Goal: Navigation & Orientation: Find specific page/section

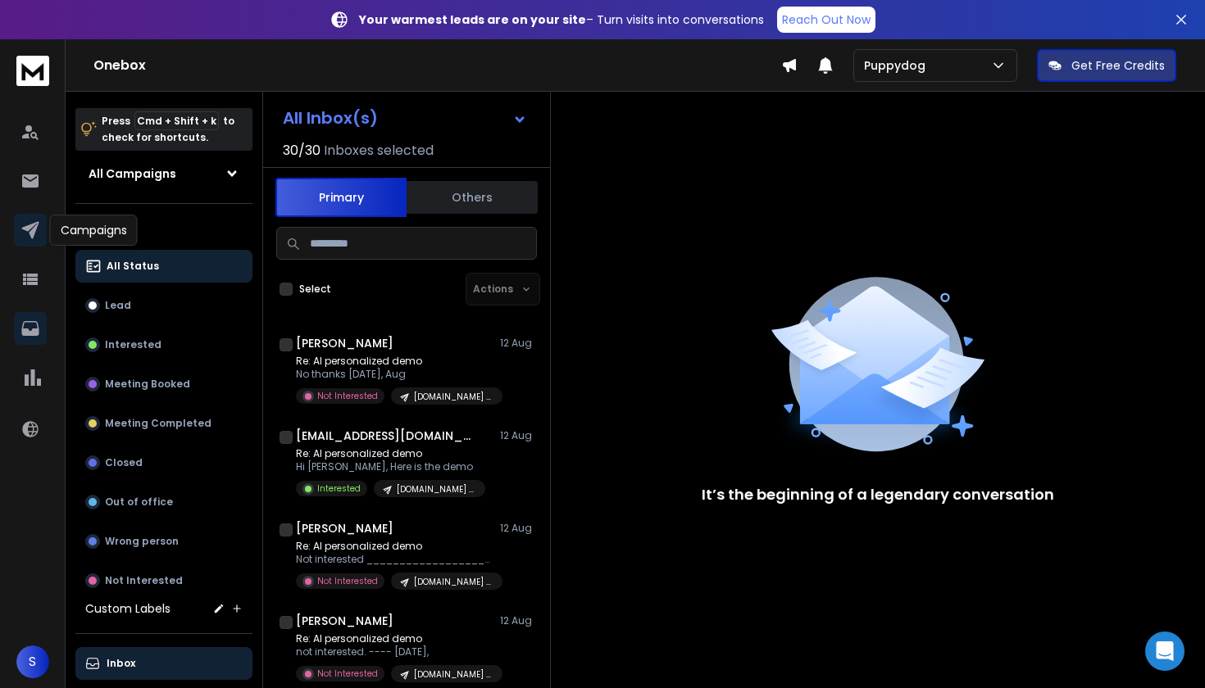
click at [38, 230] on icon at bounding box center [30, 230] width 20 height 20
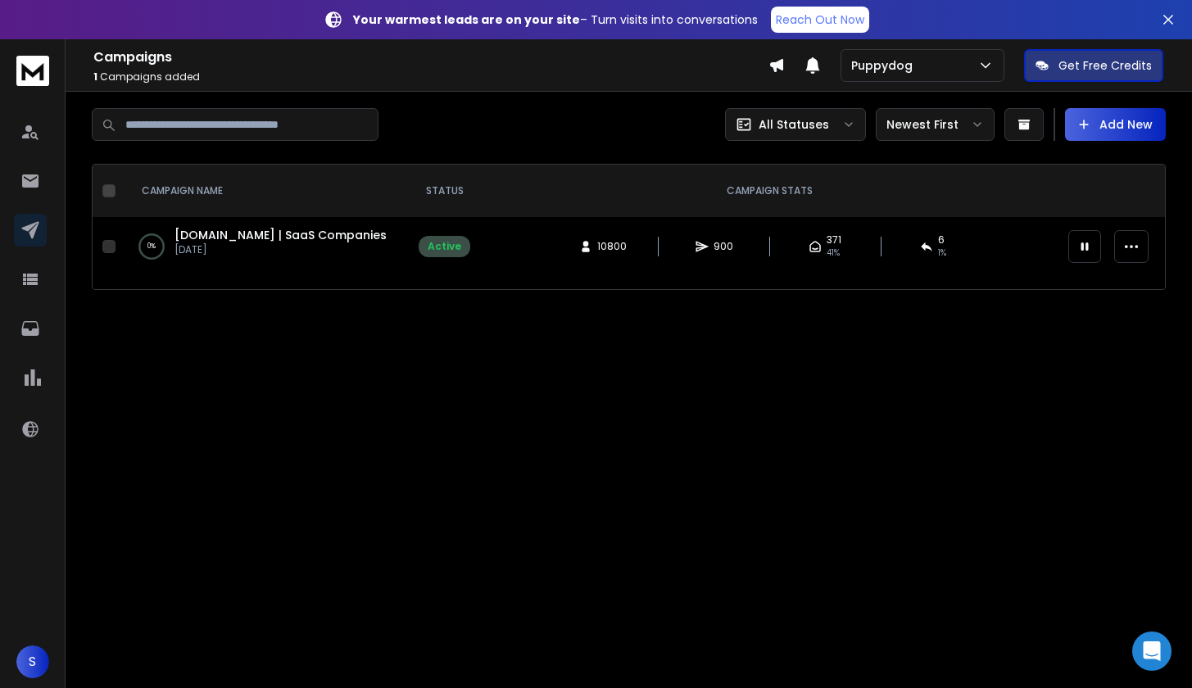
click at [438, 290] on div "Campaigns 1 Campaigns Added All Statuses Newest First Add New CAMPAIGN NAME STA…" at bounding box center [629, 199] width 1074 height 182
click at [25, 320] on icon at bounding box center [30, 329] width 20 height 20
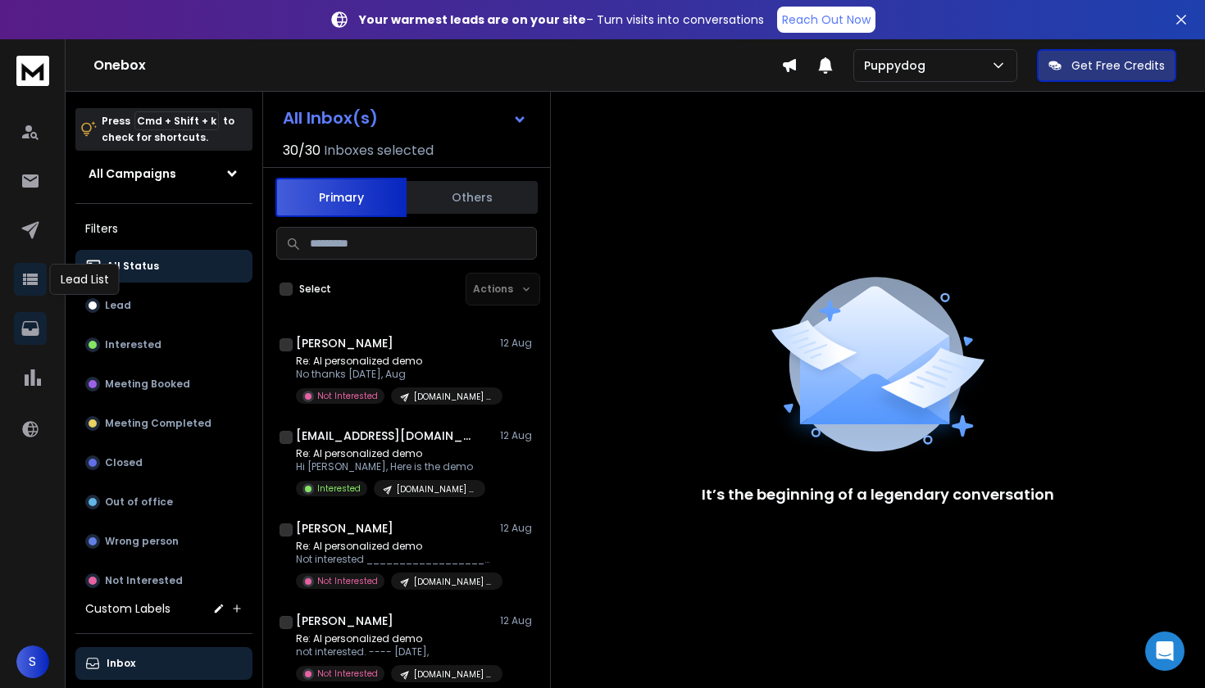
click at [32, 266] on link at bounding box center [30, 279] width 33 height 33
click at [24, 287] on icon at bounding box center [30, 280] width 20 height 20
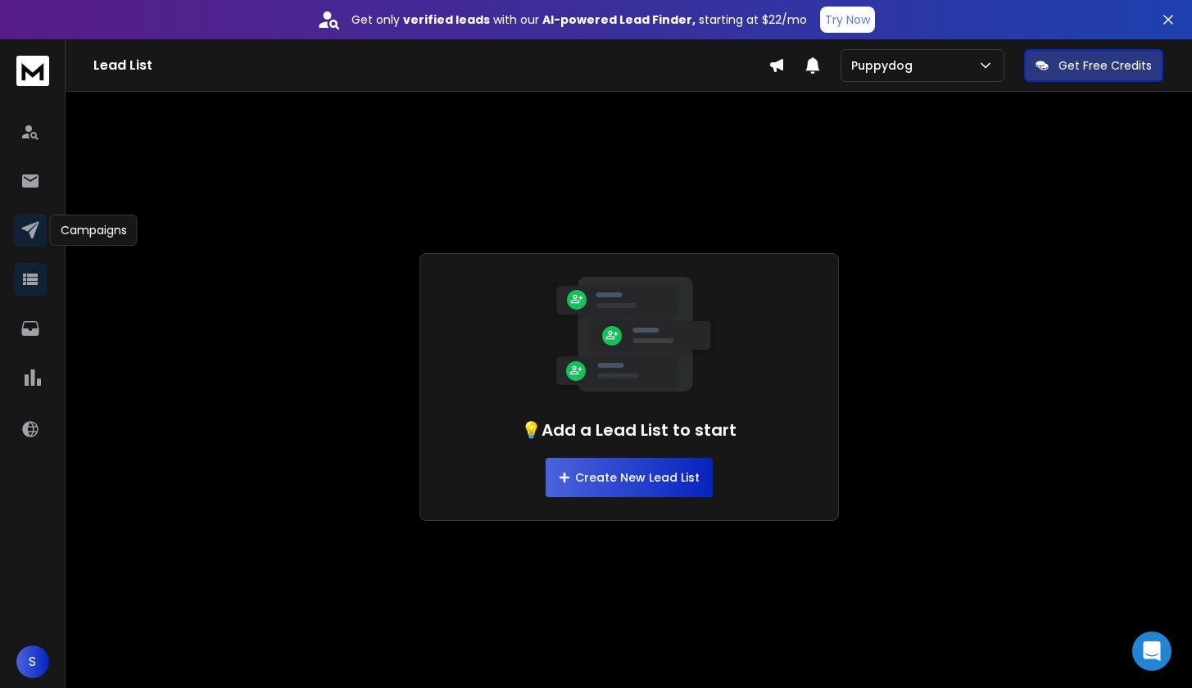
click at [25, 237] on icon at bounding box center [30, 230] width 20 height 20
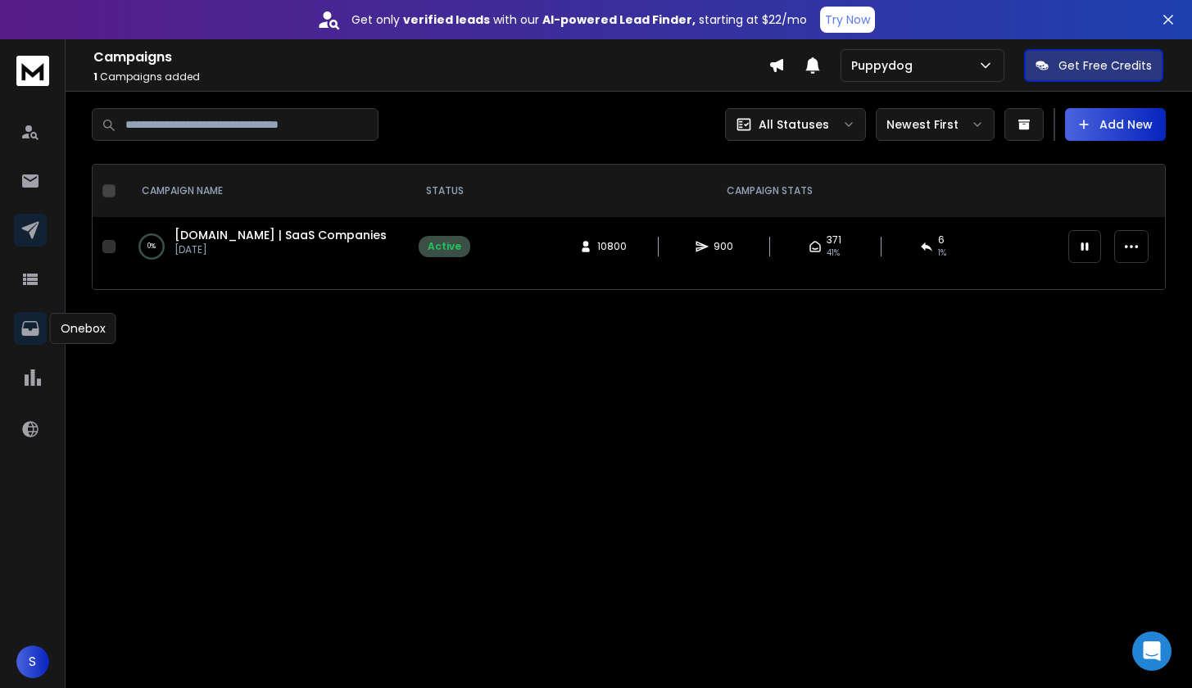
click at [28, 317] on link at bounding box center [30, 328] width 33 height 33
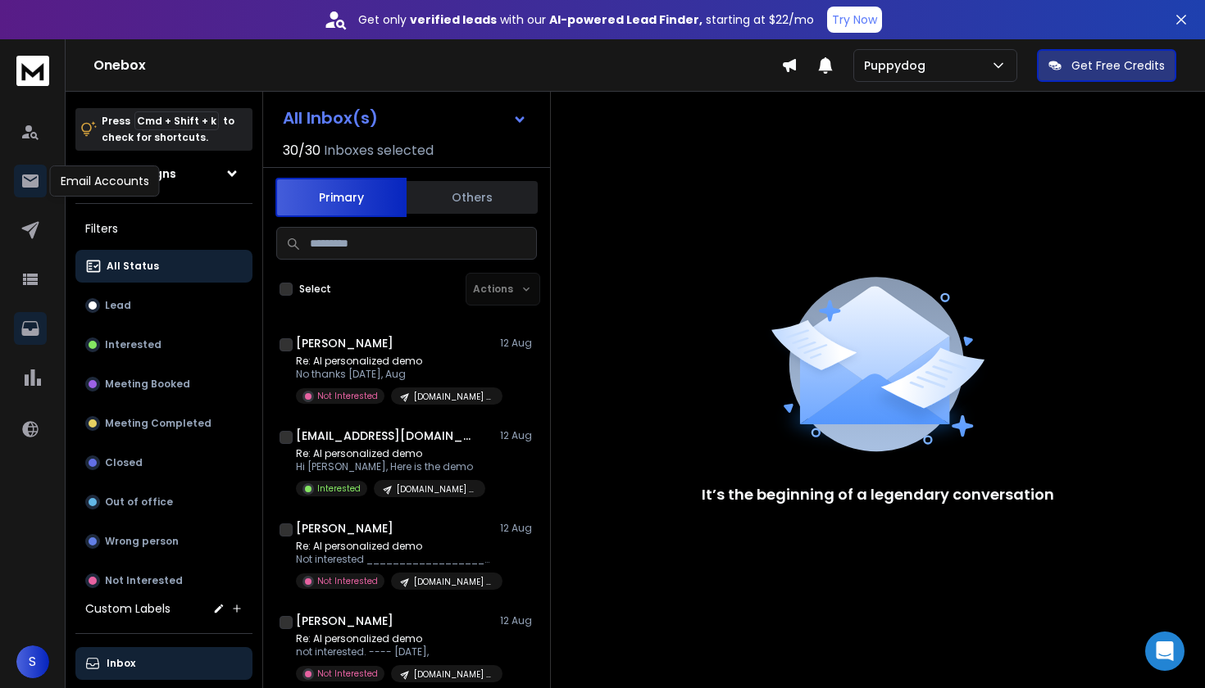
click at [24, 191] on link at bounding box center [30, 181] width 33 height 33
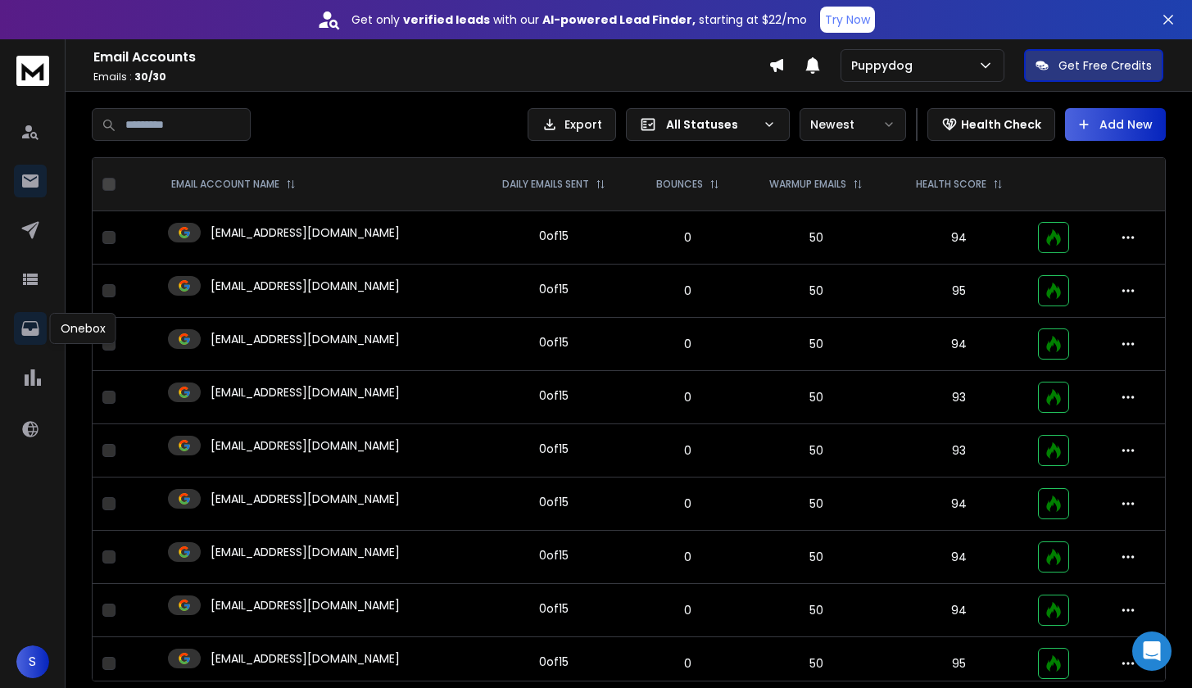
click at [32, 324] on icon at bounding box center [30, 329] width 20 height 20
